Goal: Communication & Community: Participate in discussion

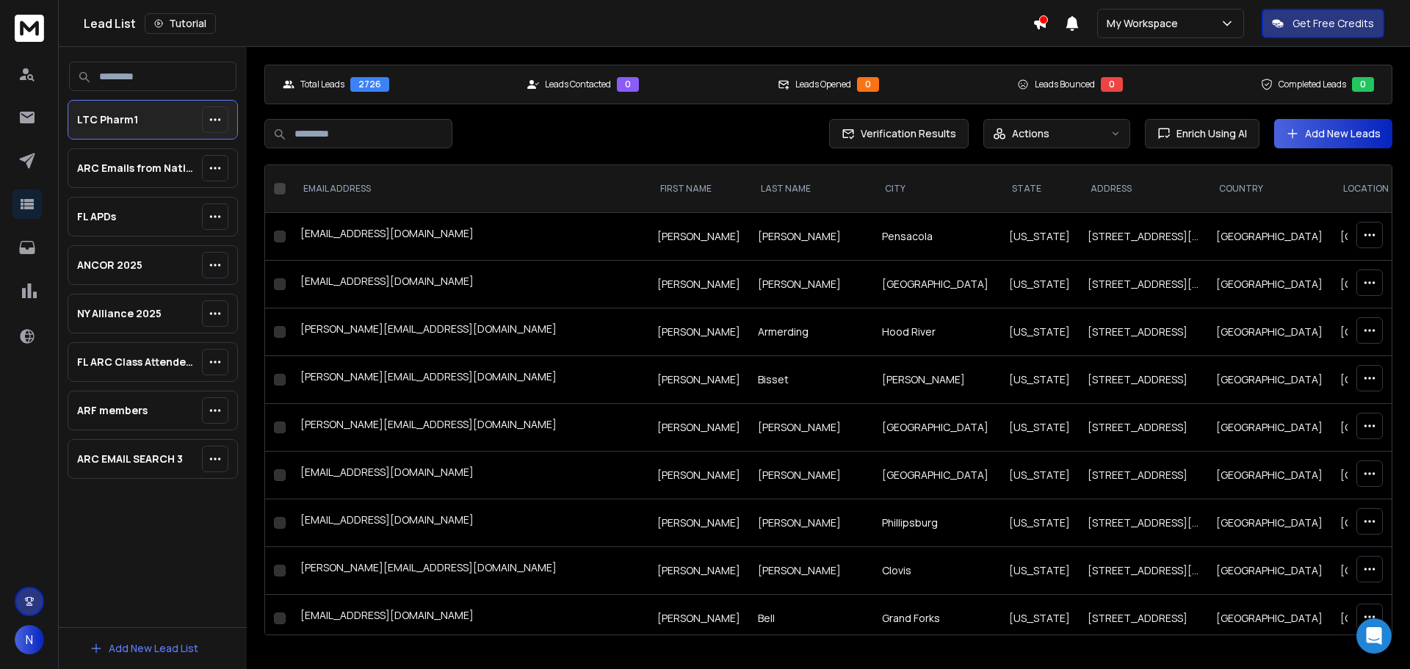
click at [119, 449] on div "ARC EMAIL SEARCH 3" at bounding box center [153, 459] width 170 height 40
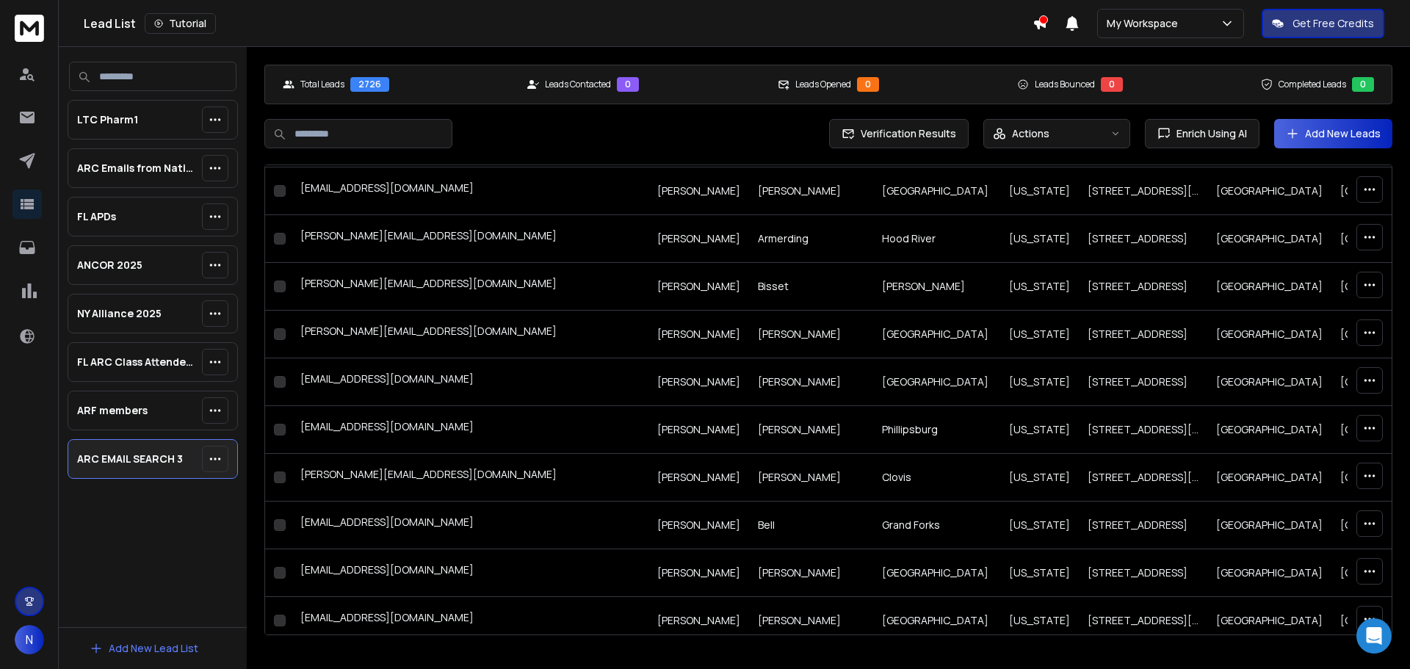
scroll to position [220, 0]
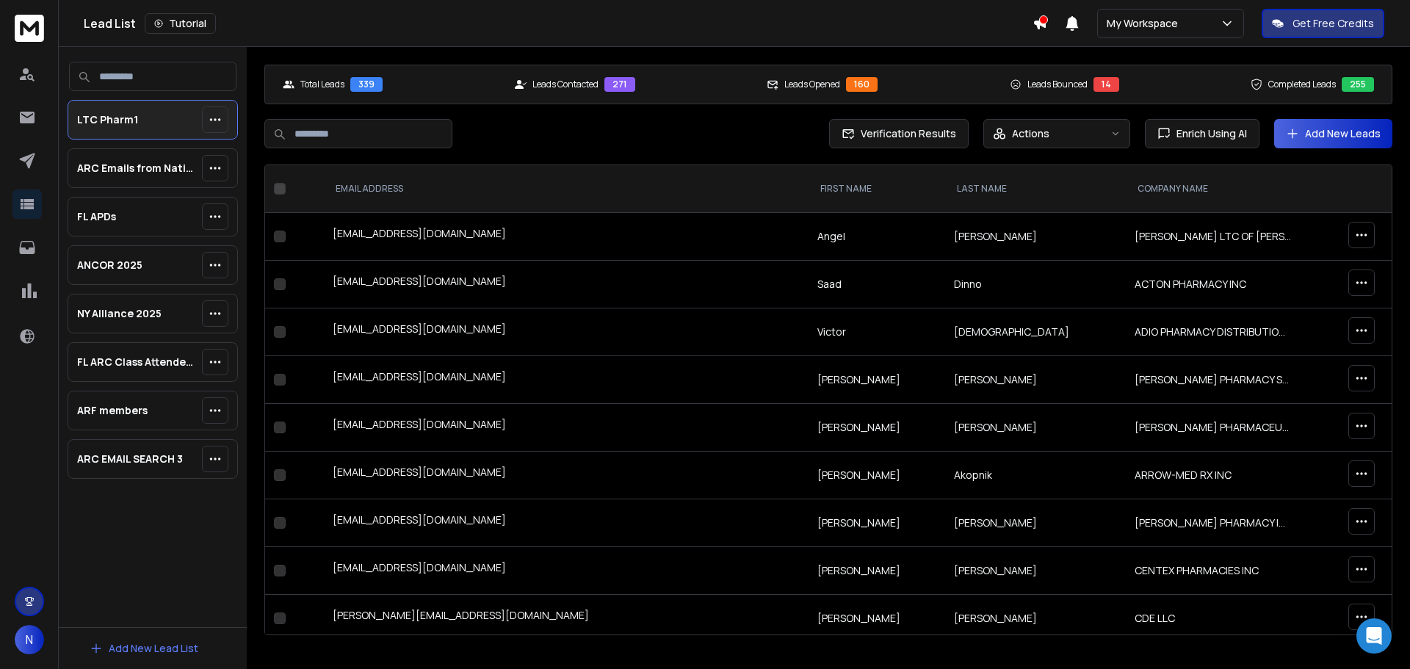
click at [135, 457] on p "ARC EMAIL SEARCH 3" at bounding box center [130, 459] width 106 height 15
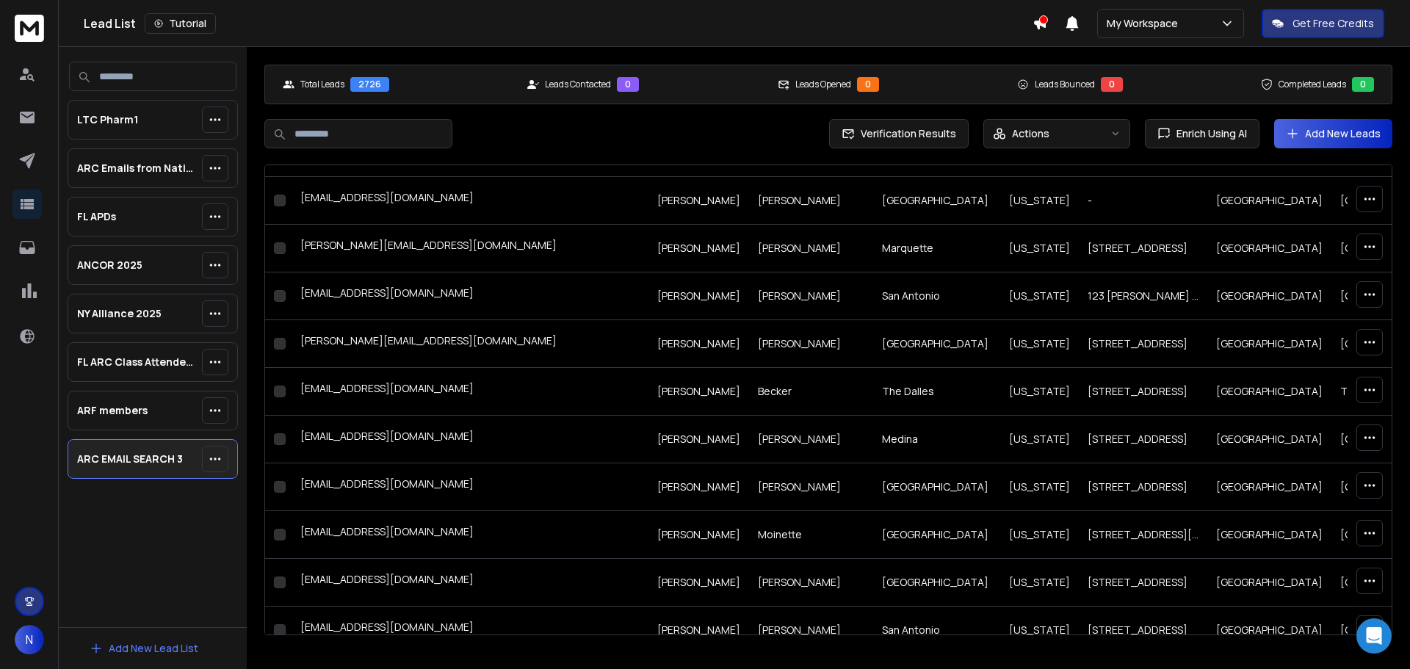
scroll to position [2280, 0]
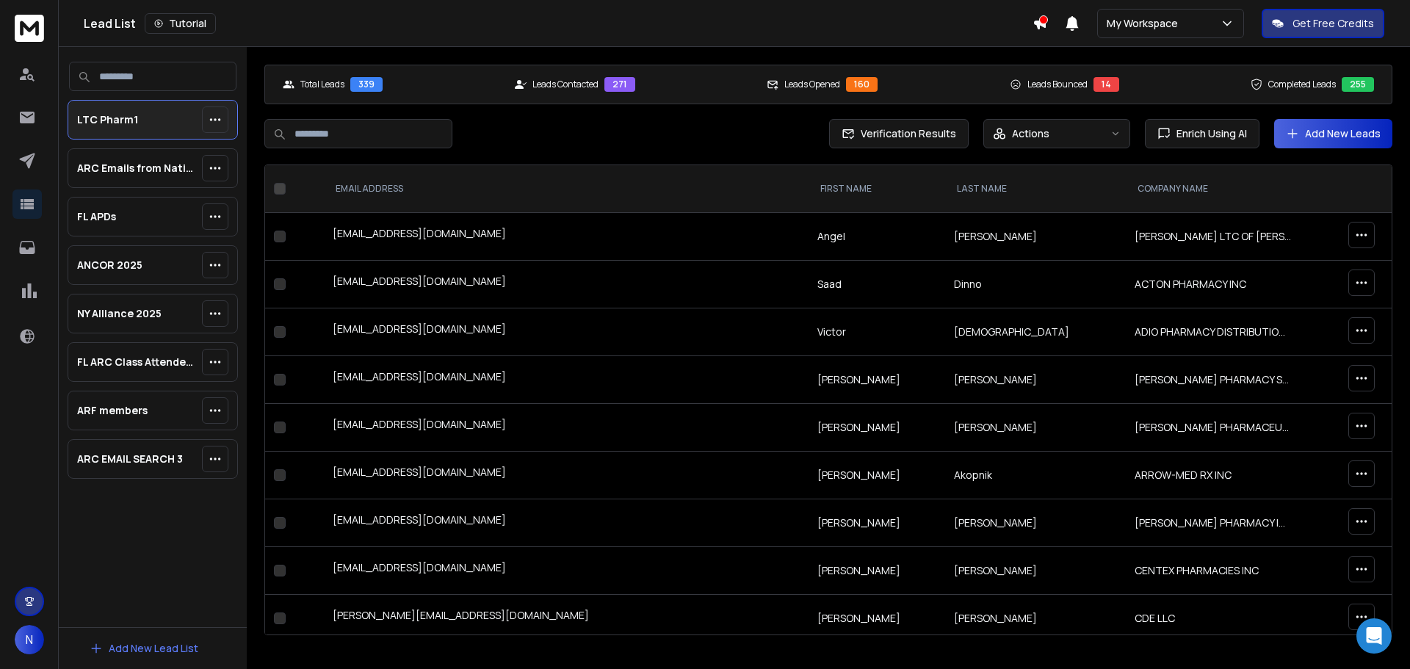
click at [103, 456] on p "ARC EMAIL SEARCH 3" at bounding box center [130, 459] width 106 height 15
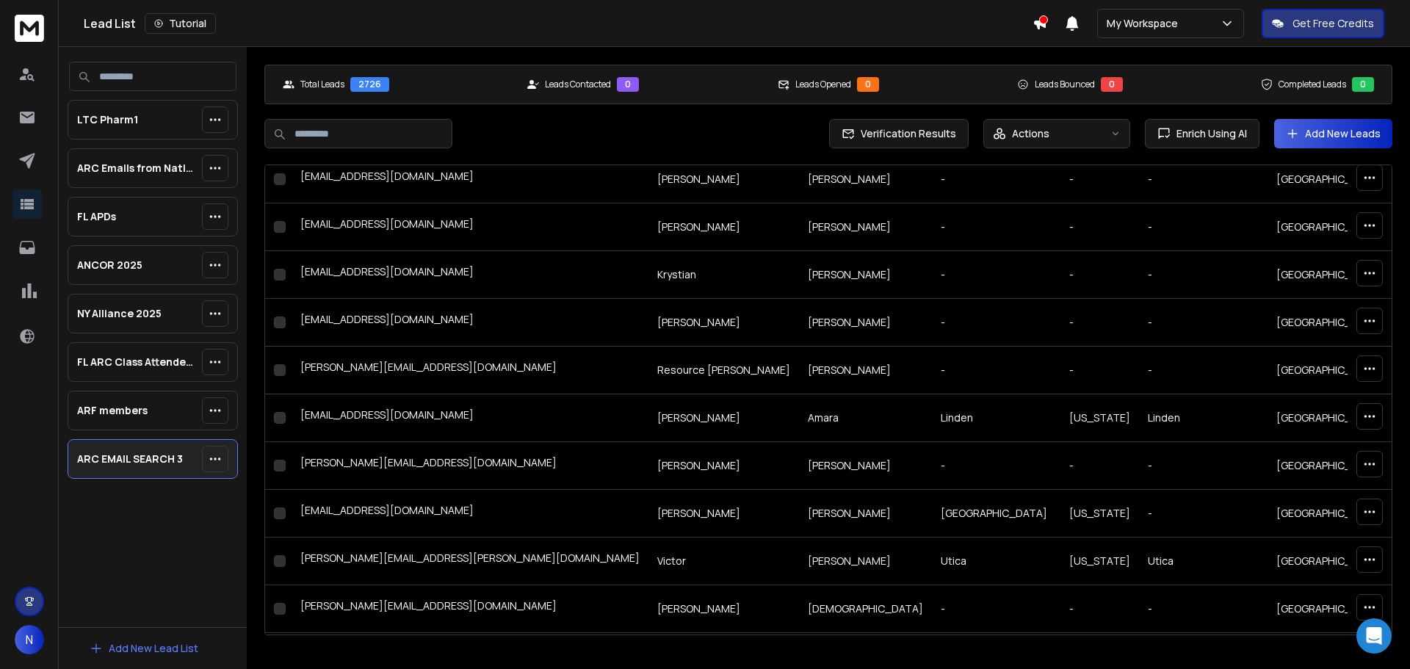
scroll to position [8778, 0]
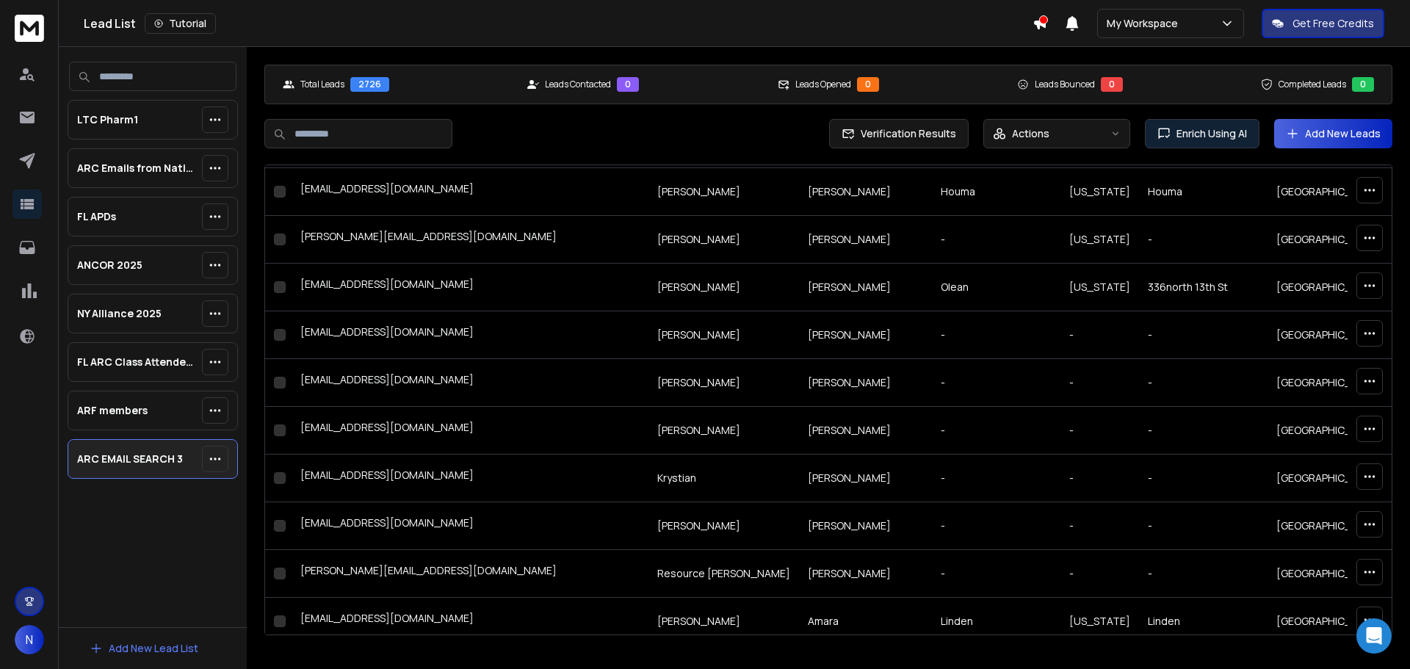
click at [1216, 126] on span "Enrich Using AI" at bounding box center [1208, 133] width 76 height 15
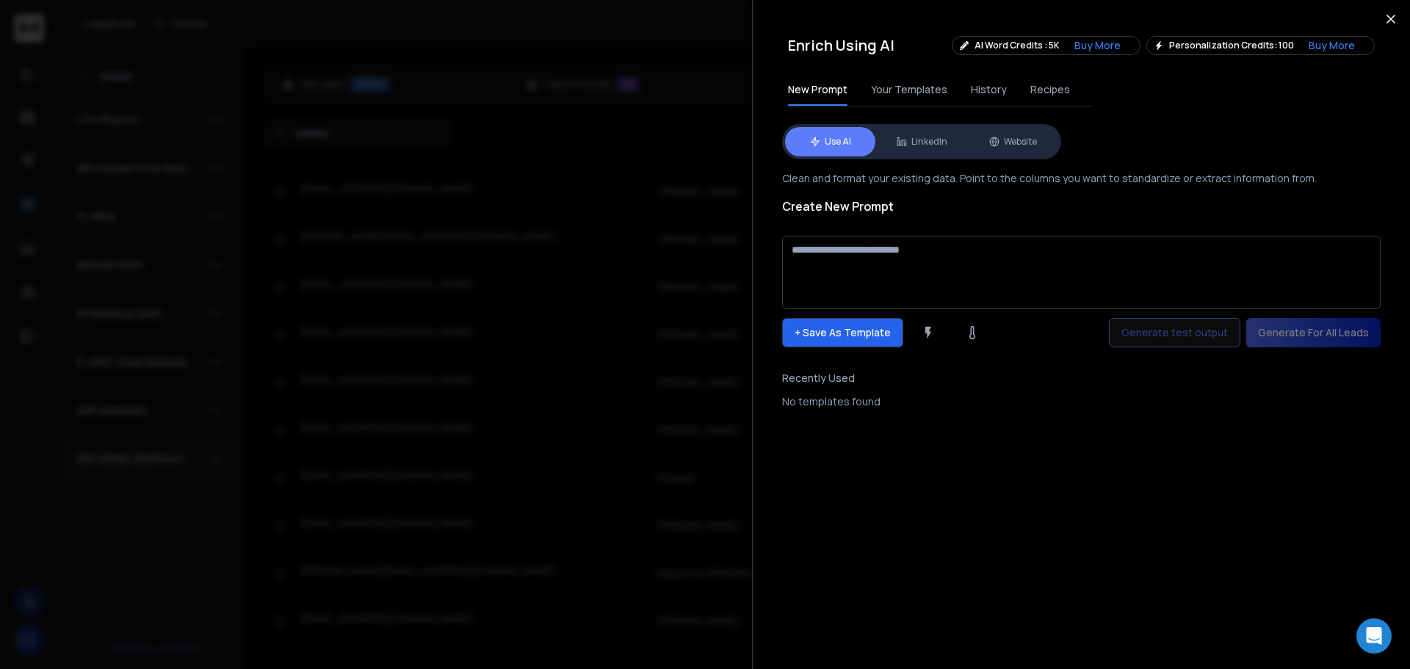
click at [1389, 20] on icon "button" at bounding box center [1390, 18] width 7 height 7
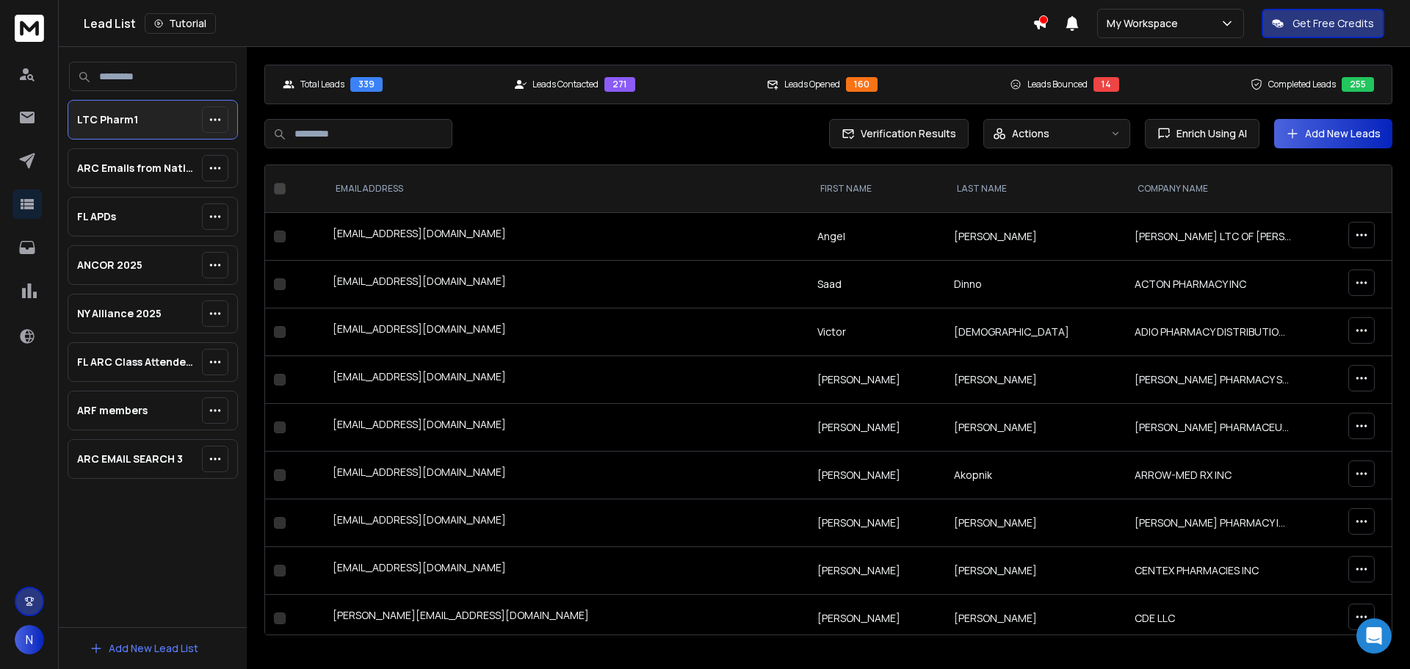
click at [114, 458] on p "ARC EMAIL SEARCH 3" at bounding box center [130, 459] width 106 height 15
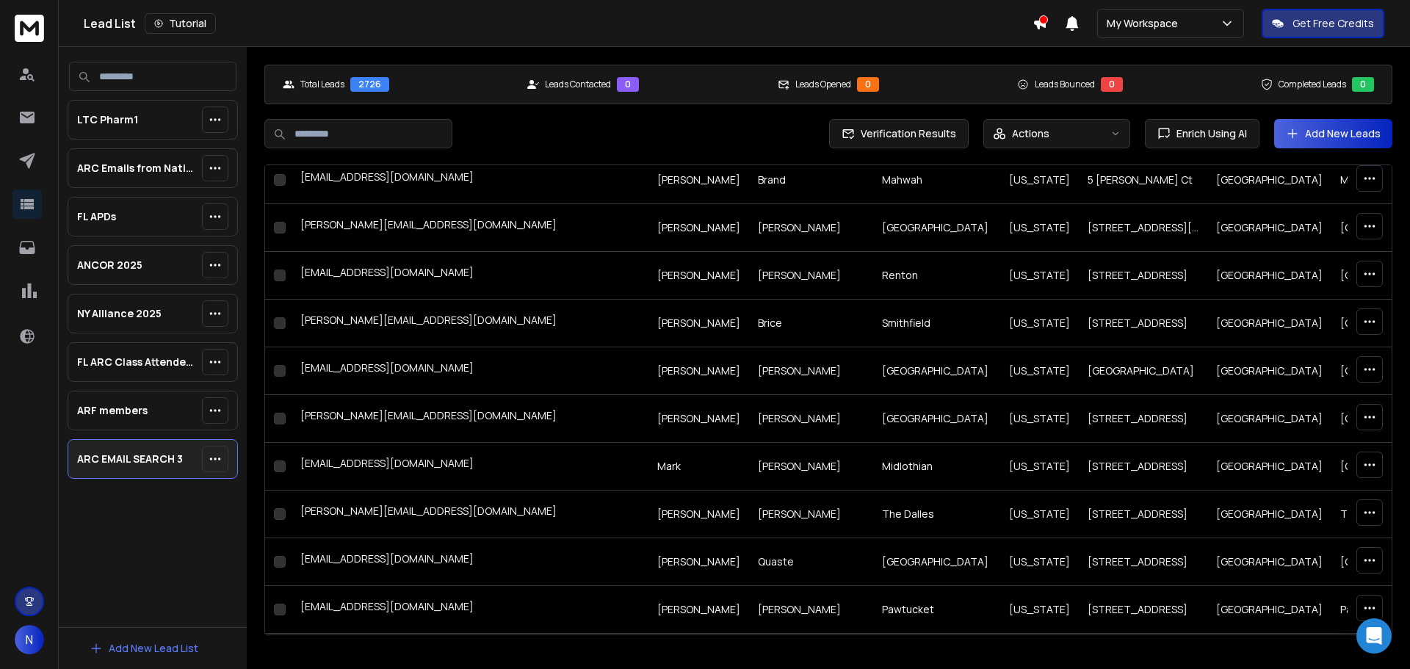
scroll to position [1987, 0]
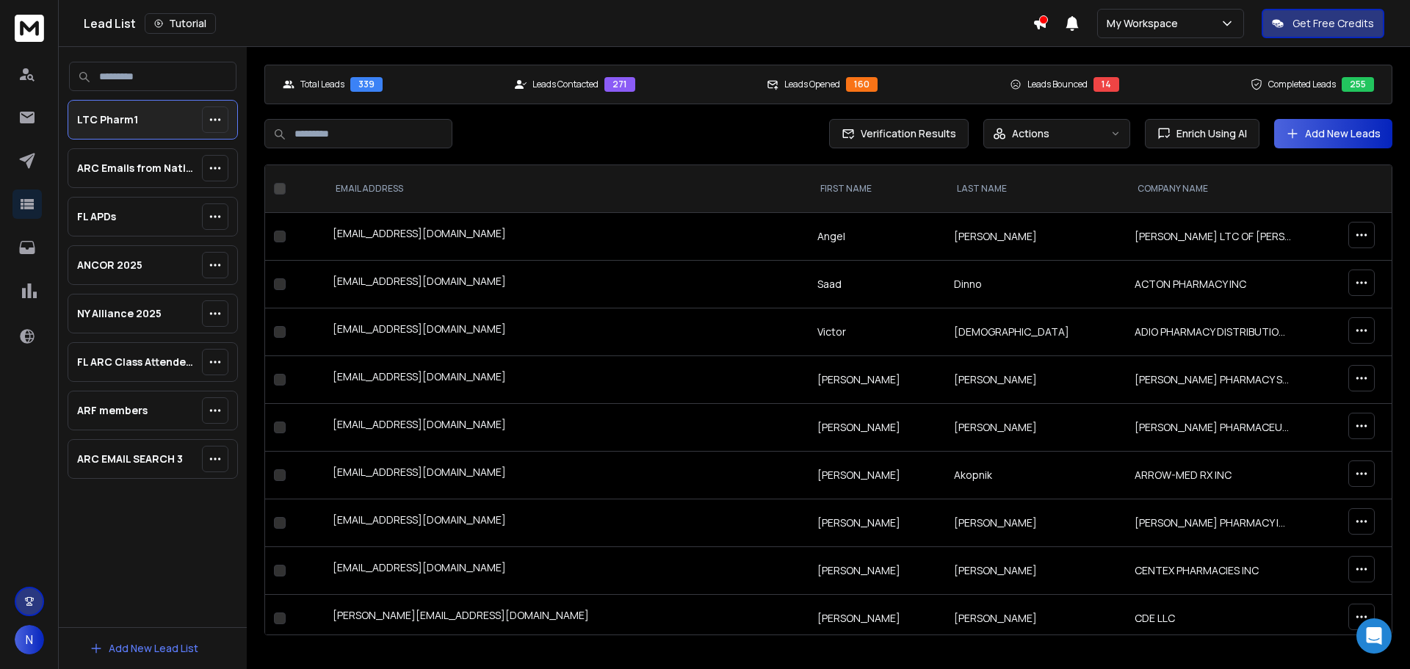
click at [147, 470] on div "ARC EMAIL SEARCH 3" at bounding box center [153, 459] width 170 height 40
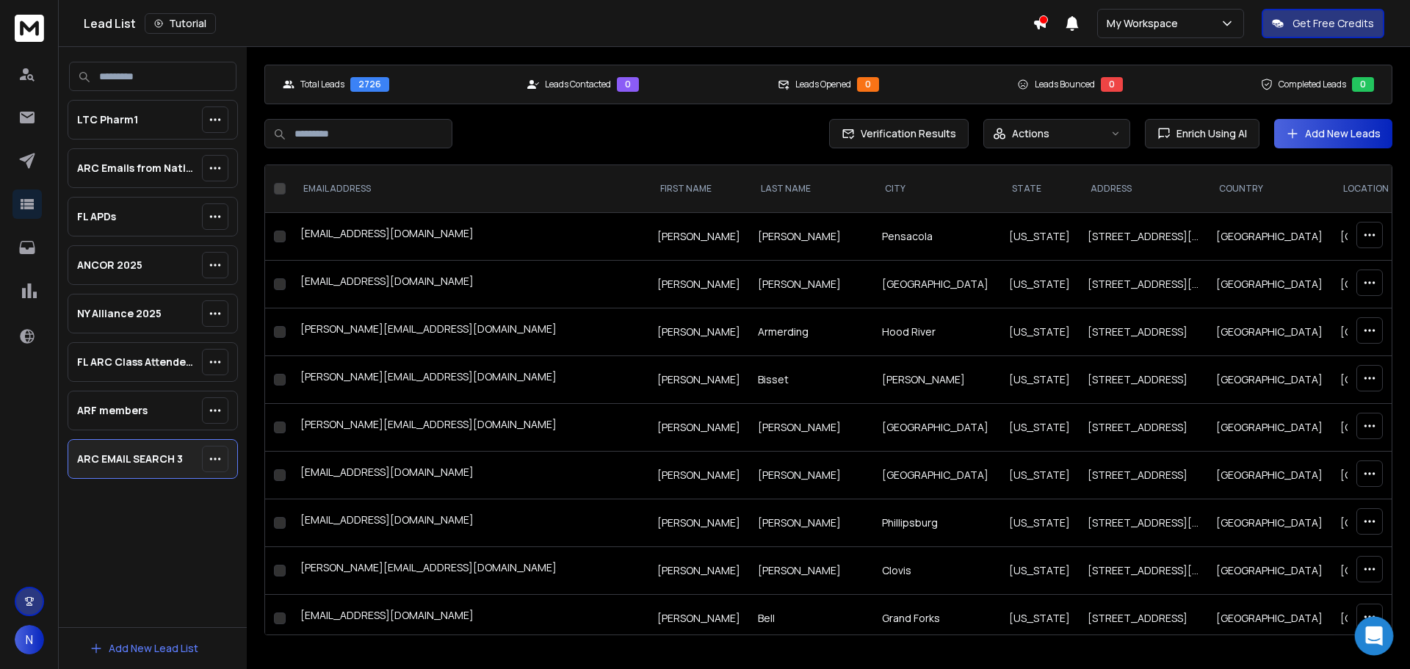
click at [1380, 635] on icon "Open Intercom Messenger" at bounding box center [1373, 635] width 19 height 19
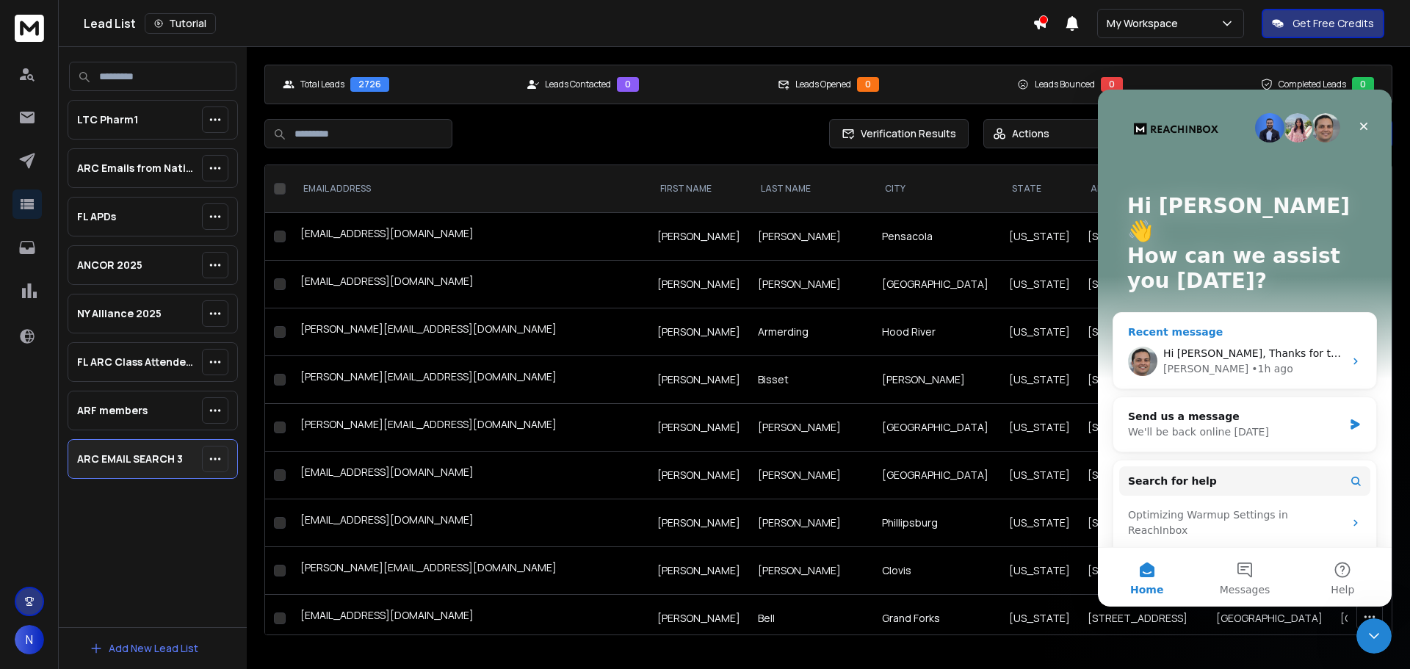
click at [1242, 361] on div "Raj • 1h ago" at bounding box center [1253, 368] width 181 height 15
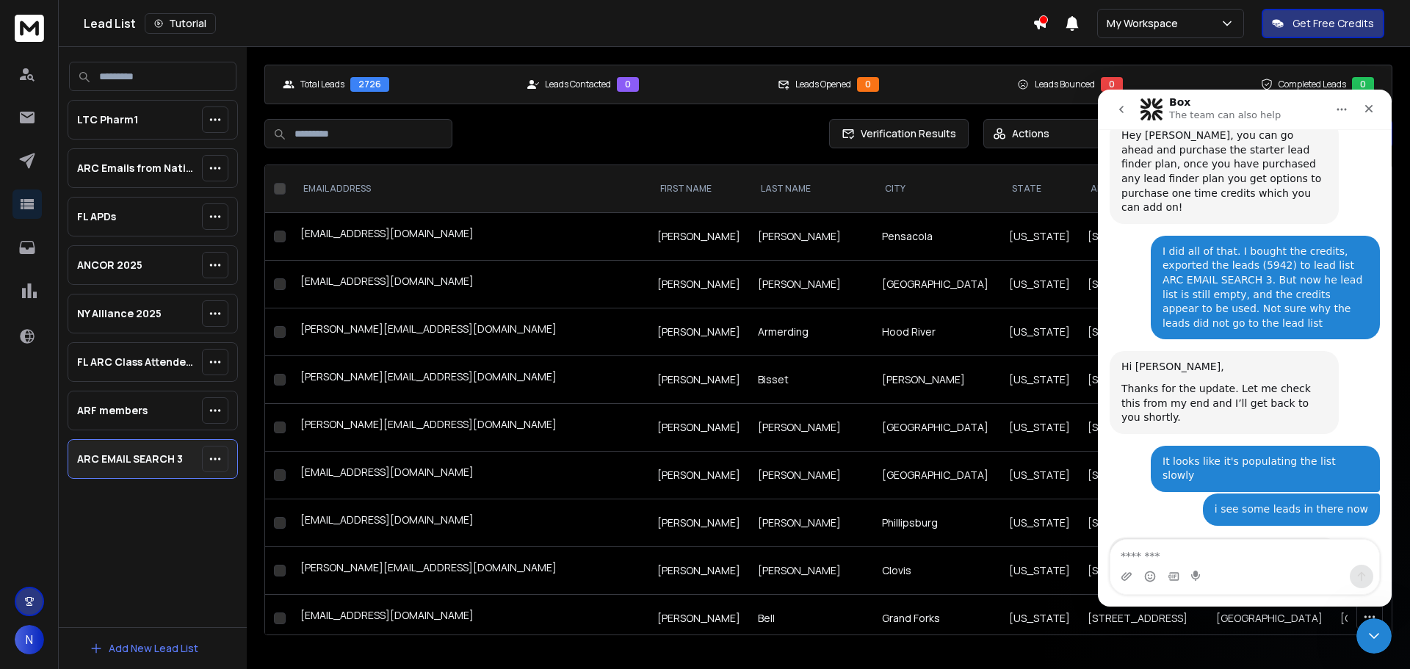
click at [1274, 562] on textarea "Message…" at bounding box center [1244, 552] width 269 height 25
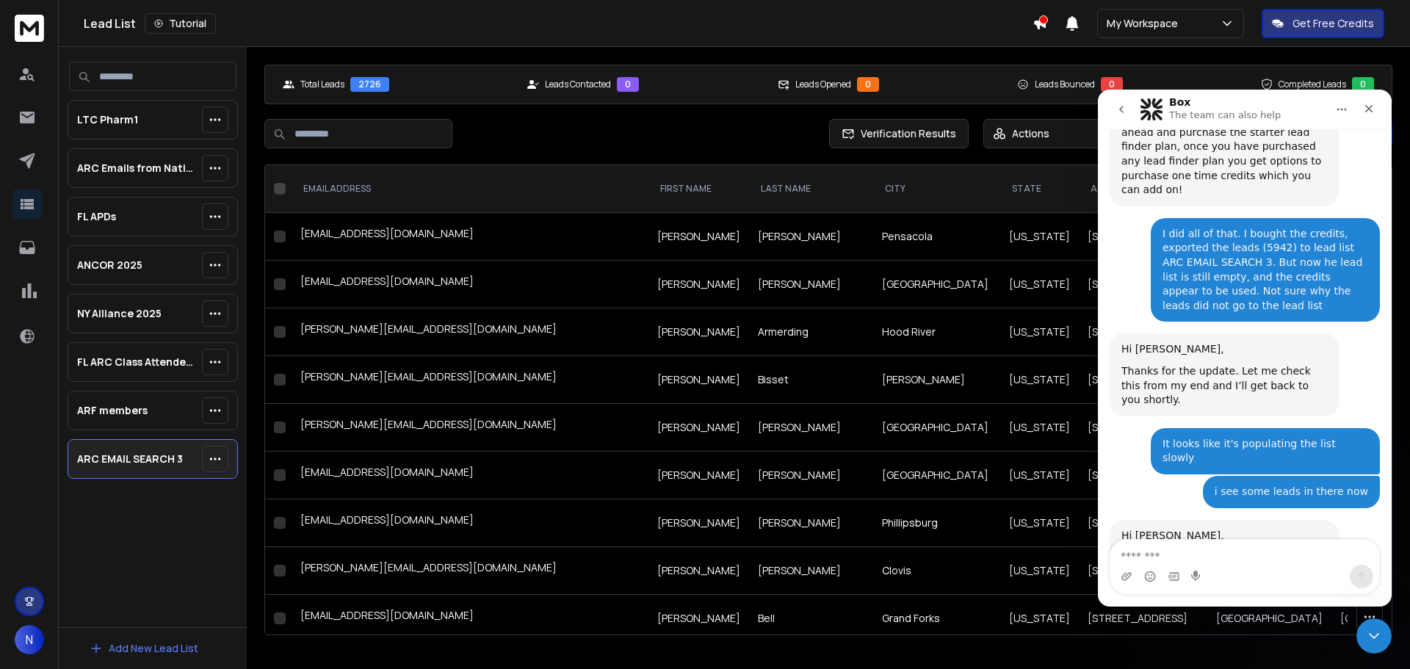
type textarea "*"
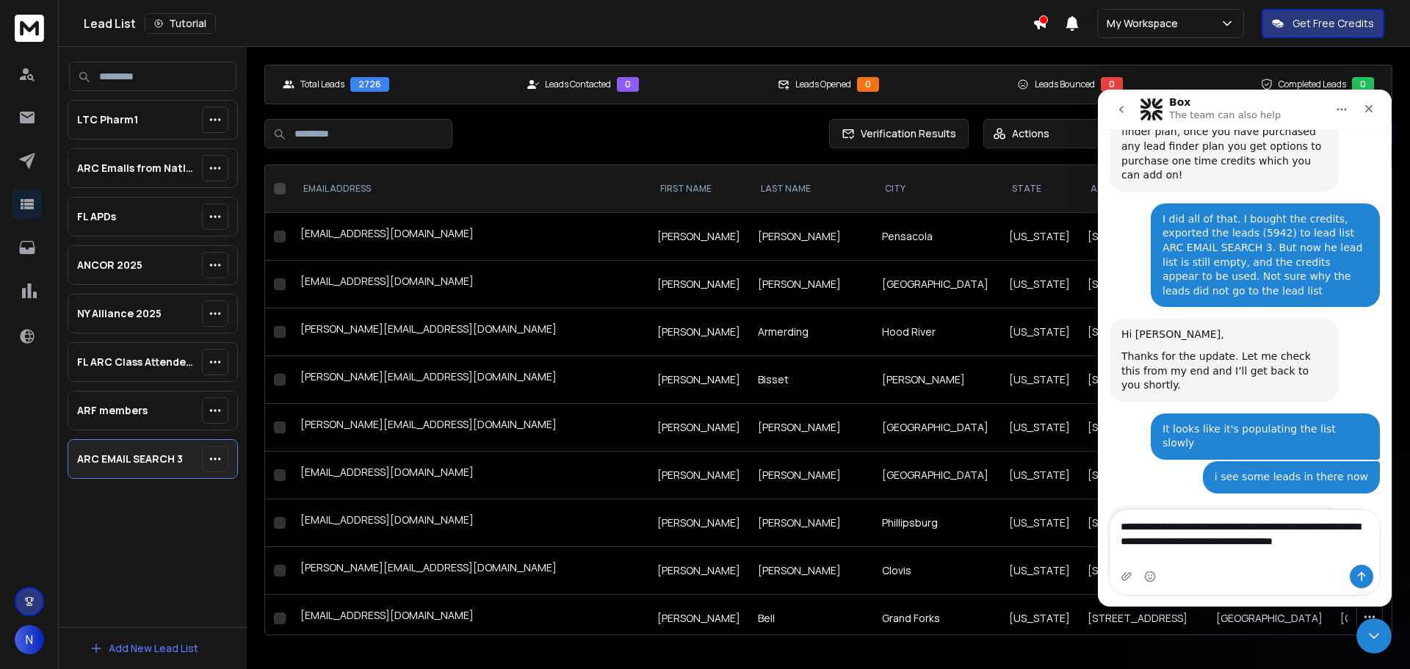
type textarea "**********"
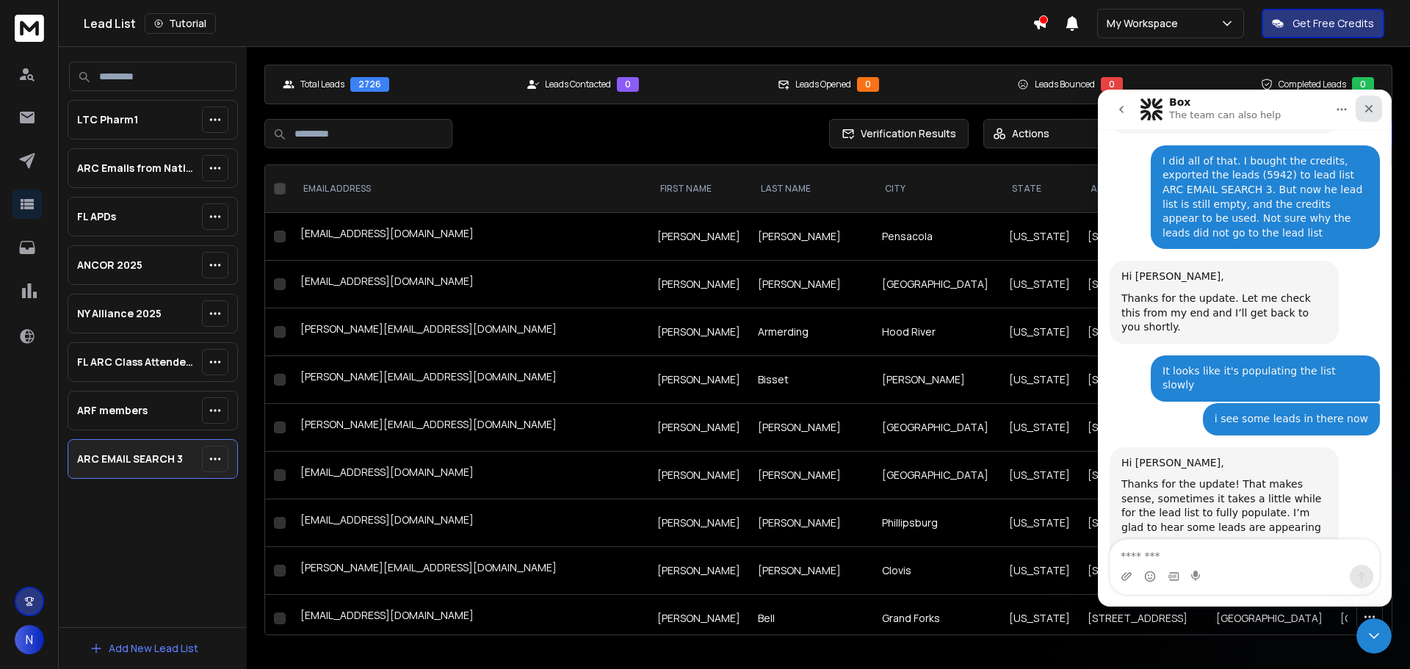
click at [1368, 109] on icon "Close" at bounding box center [1369, 109] width 8 height 8
